Goal: Task Accomplishment & Management: Manage account settings

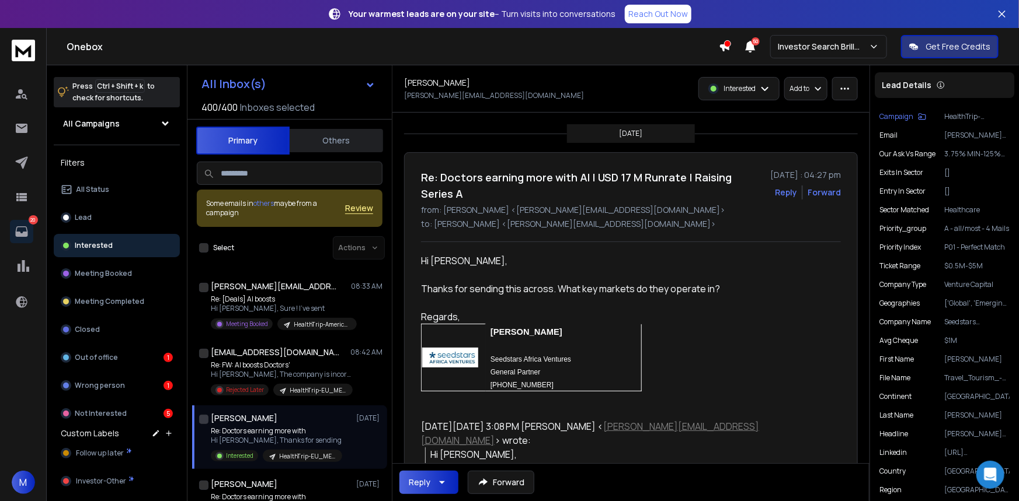
click at [257, 413] on h1 "[PERSON_NAME]" at bounding box center [244, 419] width 67 height 12
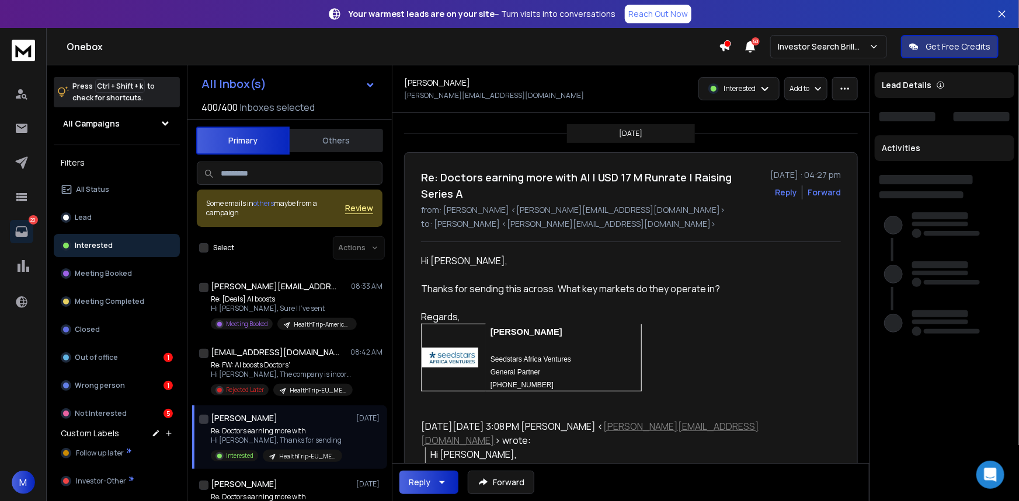
scroll to position [106, 0]
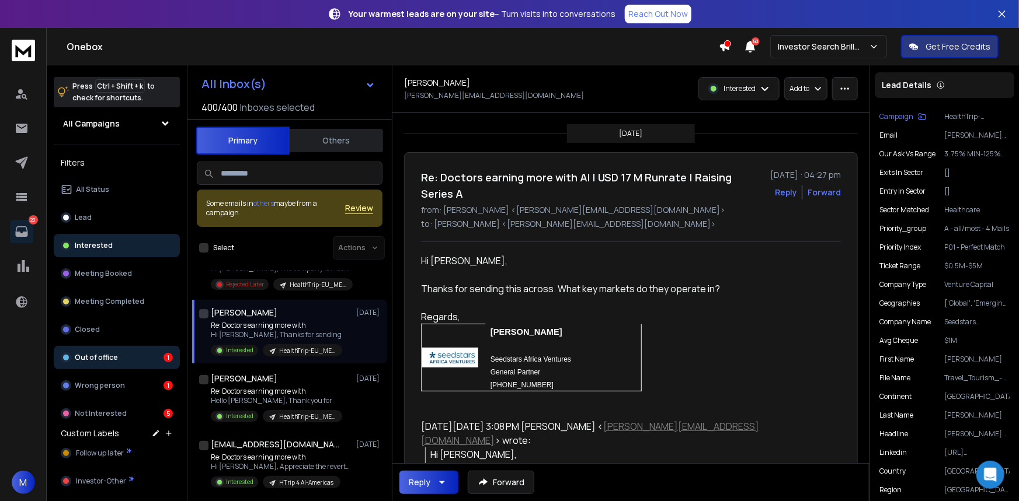
click at [117, 355] on button "Out of office 1" at bounding box center [117, 357] width 126 height 23
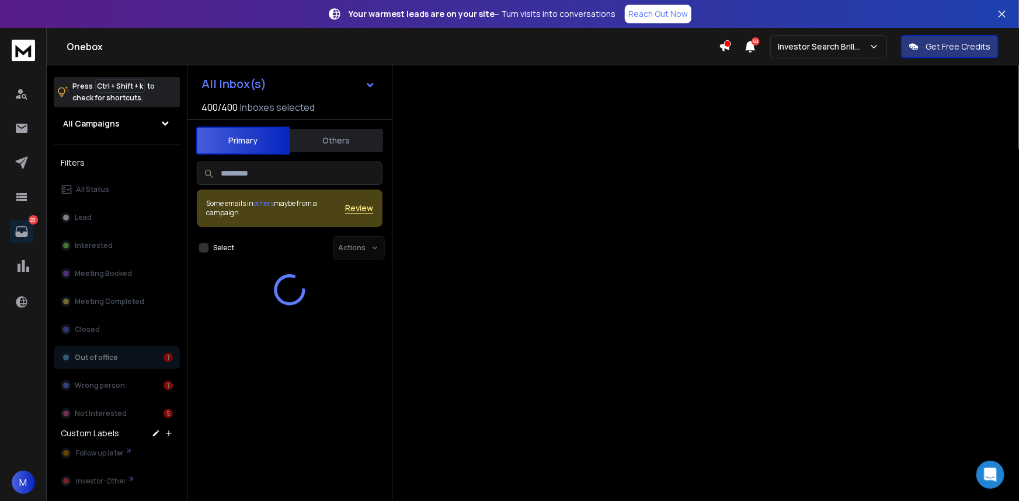
scroll to position [0, 0]
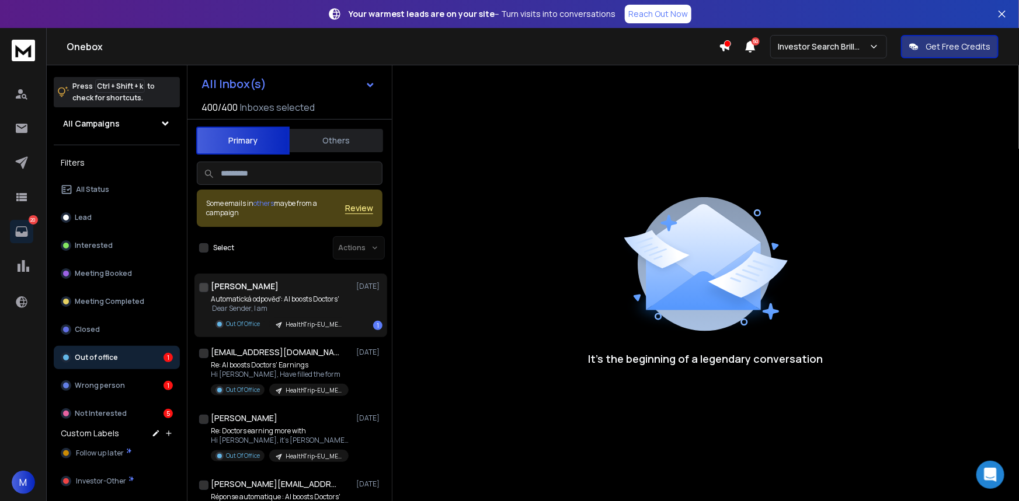
click at [270, 295] on p "Automatická odpověď: AI boosts Doctors'" at bounding box center [280, 299] width 138 height 9
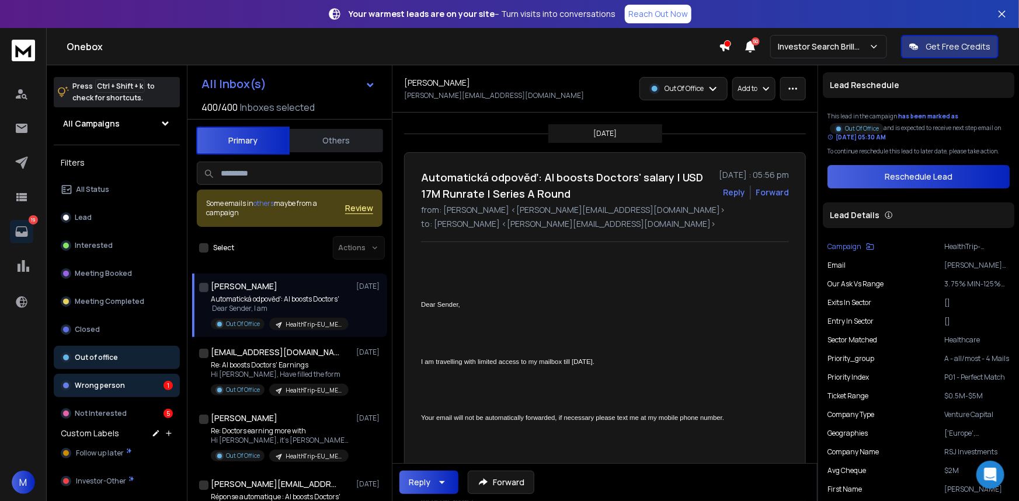
click at [114, 382] on p "Wrong person" at bounding box center [100, 385] width 50 height 9
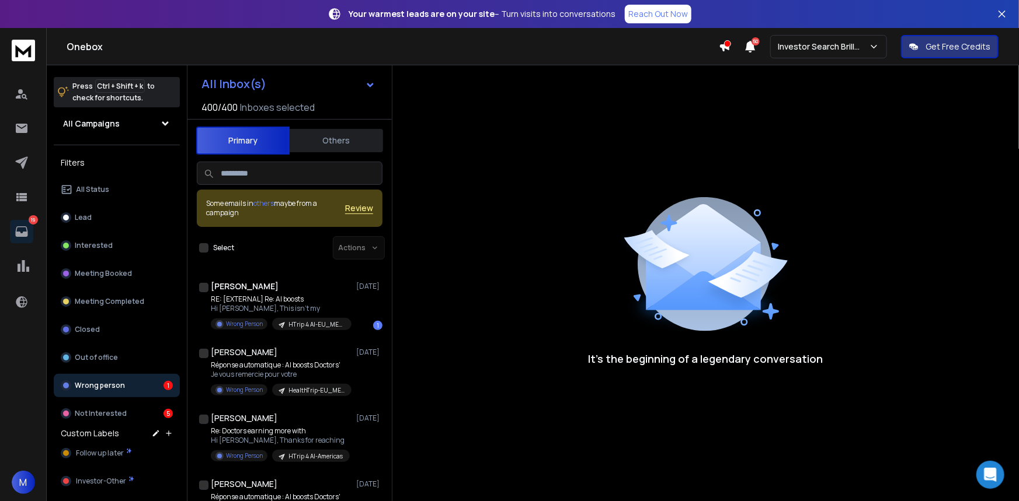
click at [137, 376] on button "Wrong person 1" at bounding box center [117, 385] width 126 height 23
click at [137, 408] on button "Not Interested 5" at bounding box center [117, 413] width 126 height 23
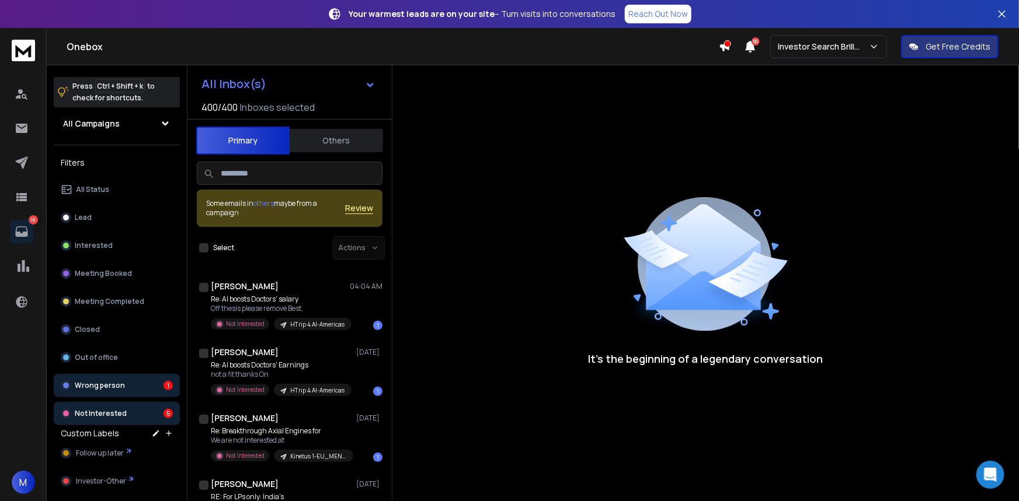
click at [125, 386] on button "Wrong person 1" at bounding box center [117, 385] width 126 height 23
click at [141, 407] on button "Not Interested 5" at bounding box center [117, 413] width 126 height 23
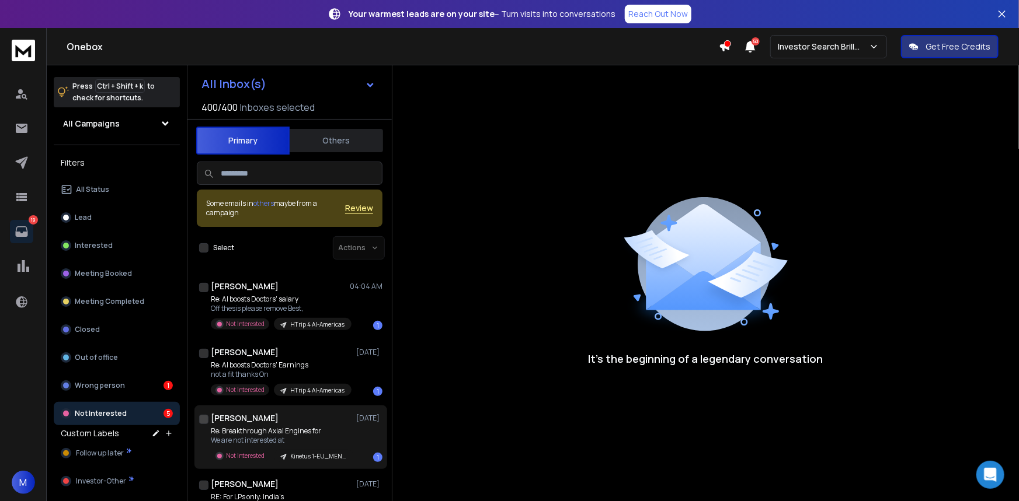
click at [333, 443] on p "We are not interested at" at bounding box center [281, 440] width 140 height 9
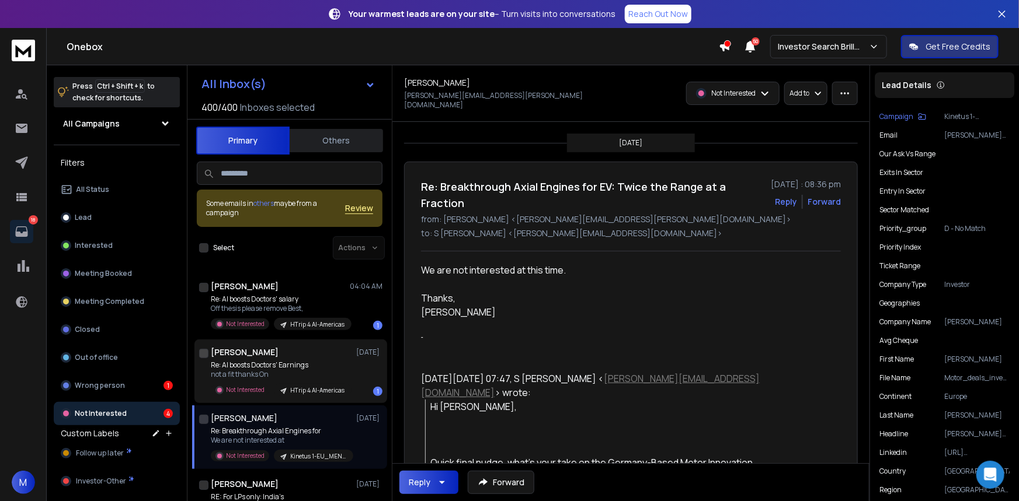
click at [297, 351] on div "[PERSON_NAME] [DATE]" at bounding box center [297, 353] width 172 height 12
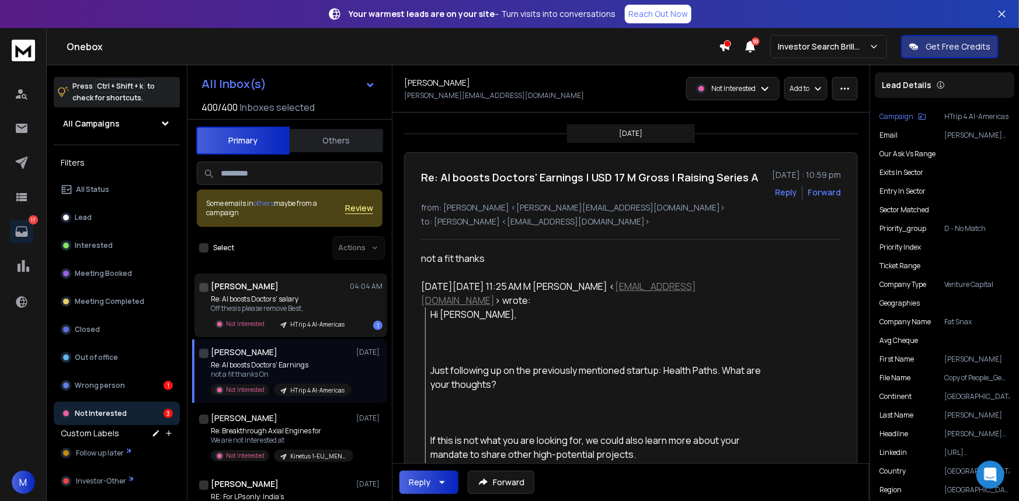
click at [311, 292] on div "[PERSON_NAME] 04:04 AM Re: AI boosts Doctors' salary Off thesis please remove B…" at bounding box center [297, 306] width 172 height 50
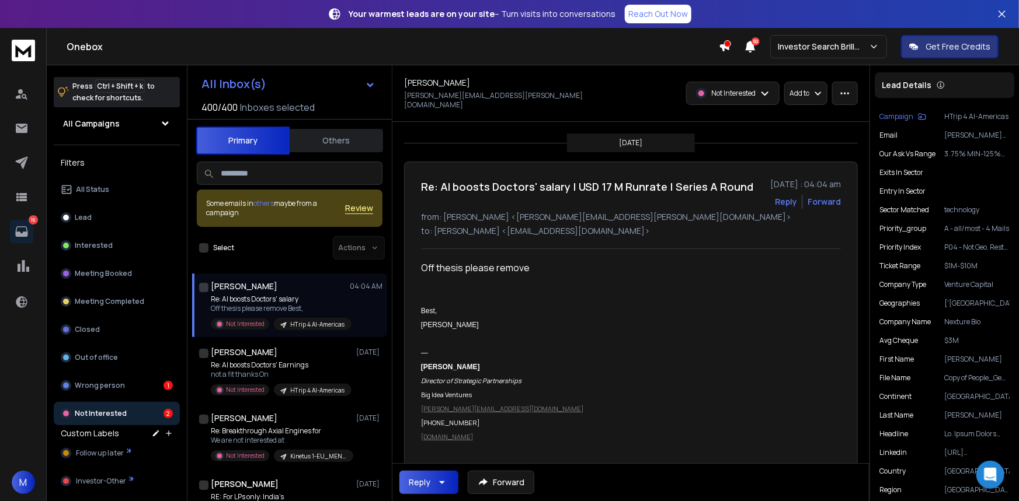
click at [836, 87] on button "button" at bounding box center [845, 93] width 26 height 23
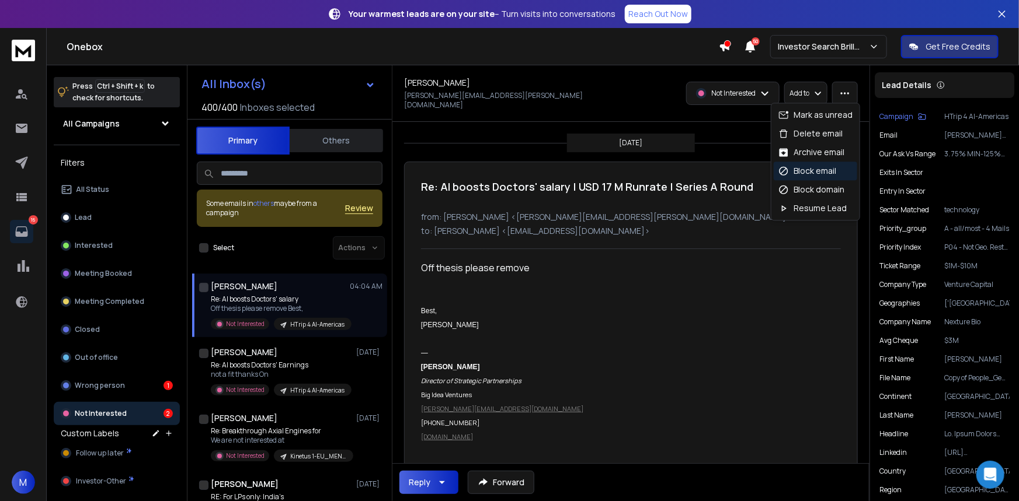
click at [807, 170] on div "Block email" at bounding box center [807, 171] width 58 height 12
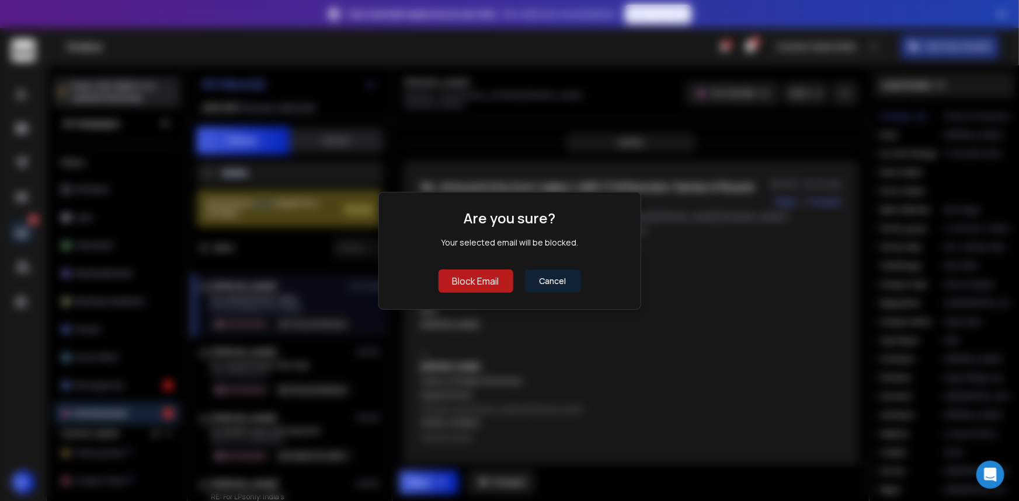
click at [457, 277] on button "Block Email" at bounding box center [475, 281] width 75 height 23
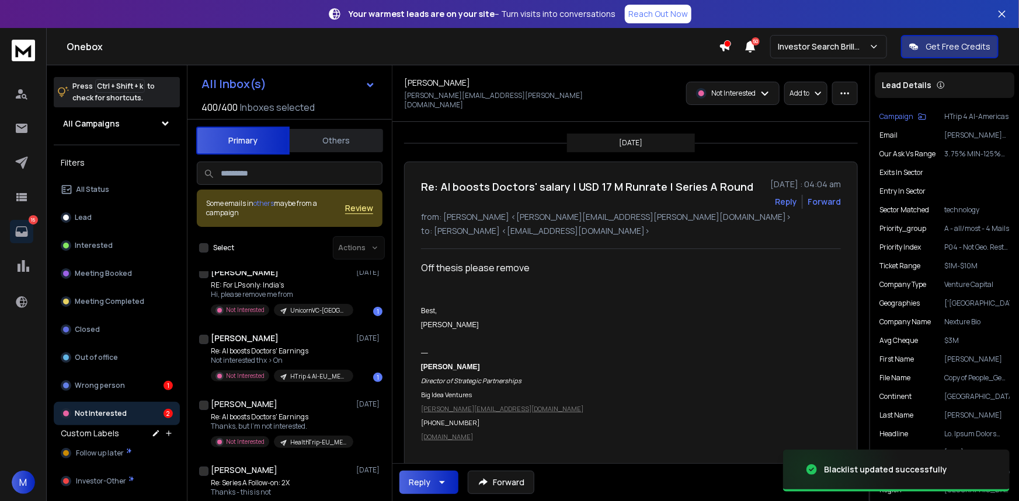
scroll to position [159, 0]
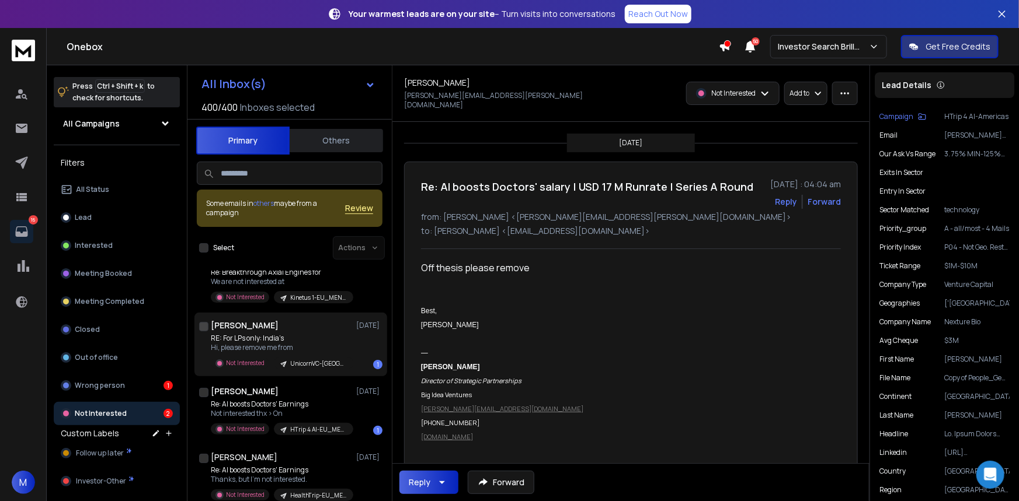
click at [289, 344] on p "Hi, please remove me from" at bounding box center [281, 347] width 140 height 9
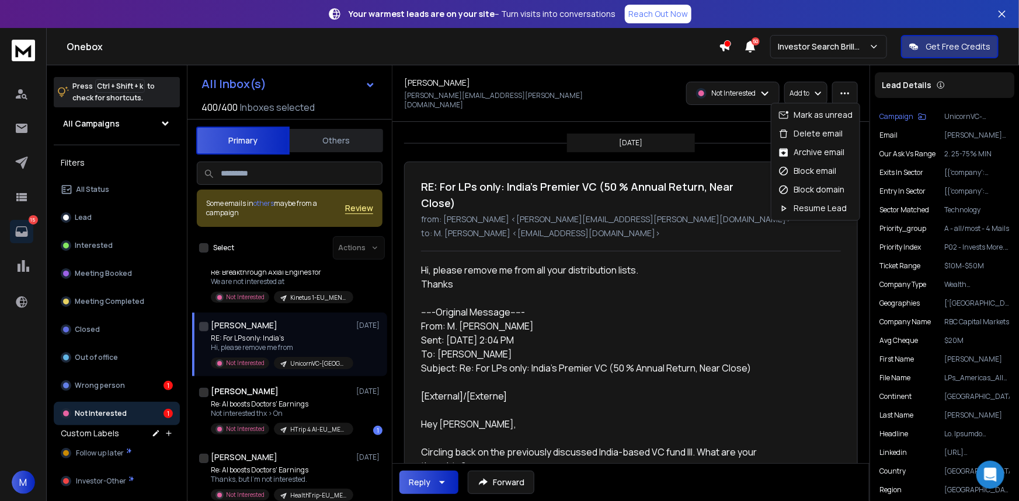
click at [847, 93] on icon "button" at bounding box center [844, 93] width 11 height 11
click at [819, 175] on div "Block email" at bounding box center [807, 171] width 58 height 12
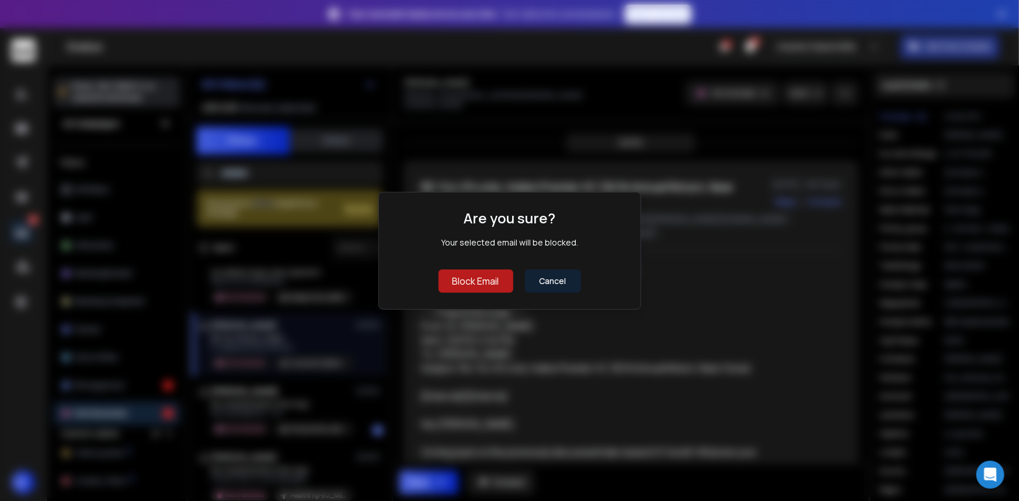
click at [462, 282] on button "Block Email" at bounding box center [475, 281] width 75 height 23
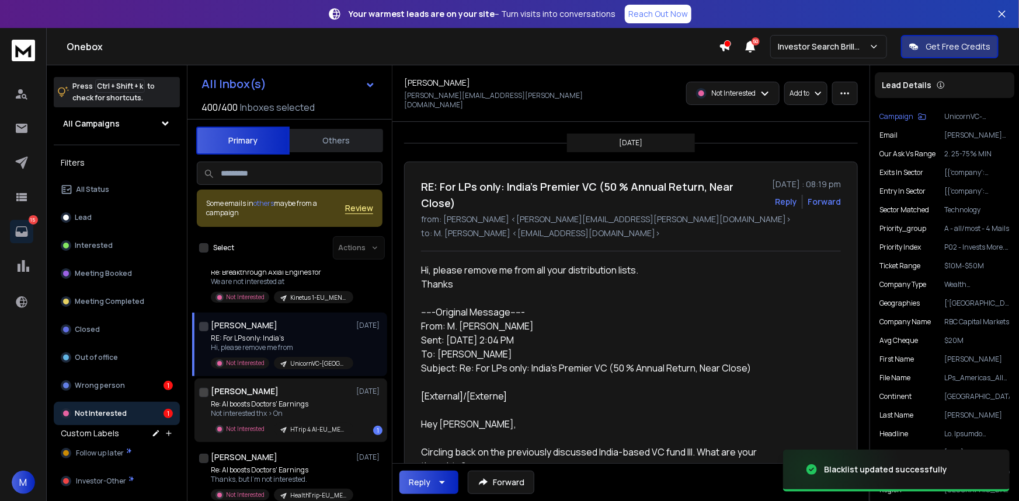
click at [350, 420] on div "Re: AI boosts Doctors' Earnings Not interested thx > On Not Interested HTrip 4 …" at bounding box center [282, 418] width 142 height 36
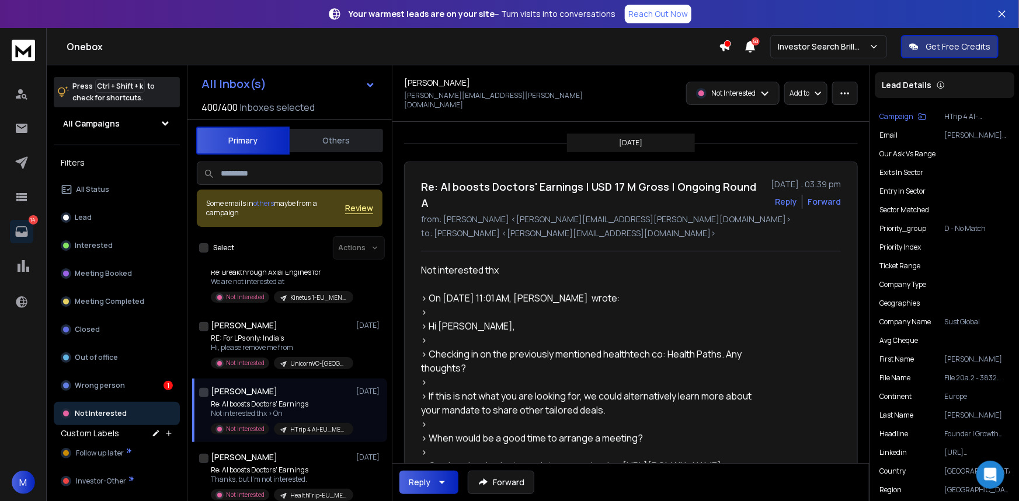
click at [846, 90] on icon "button" at bounding box center [844, 93] width 11 height 11
